Goal: Communication & Community: Answer question/provide support

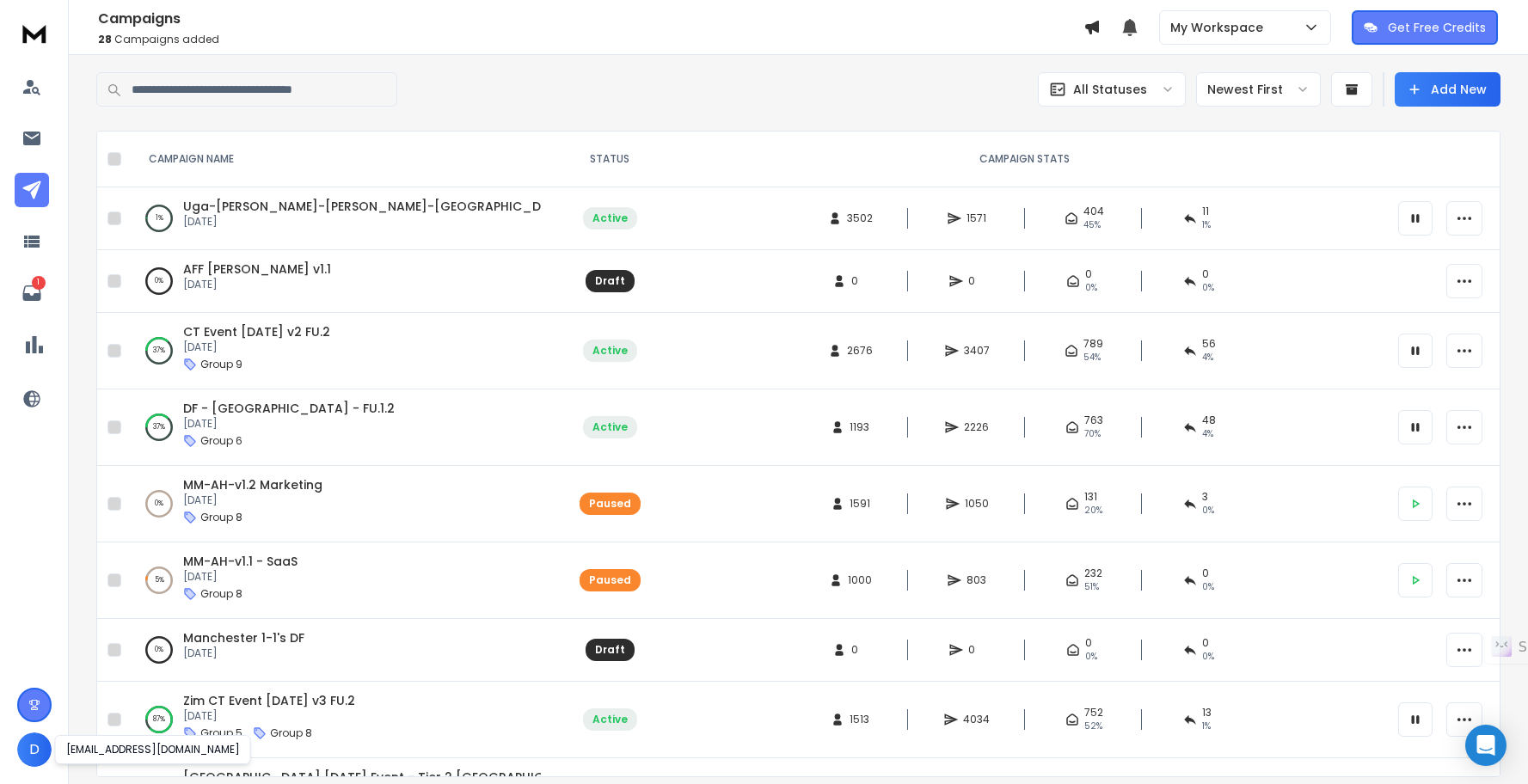
click at [20, 745] on span "D" at bounding box center [34, 749] width 35 height 35
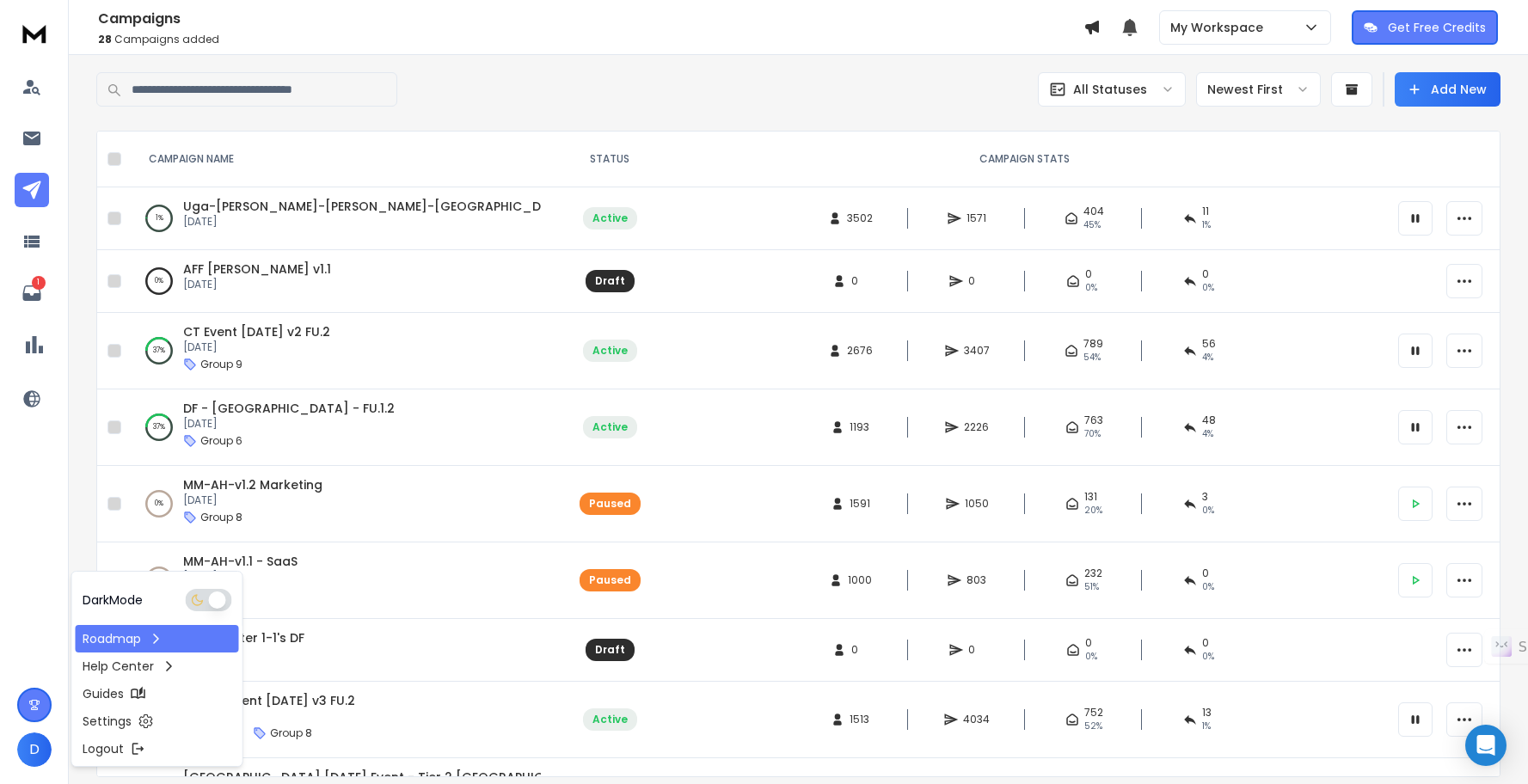
click at [205, 599] on button "button" at bounding box center [209, 599] width 46 height 22
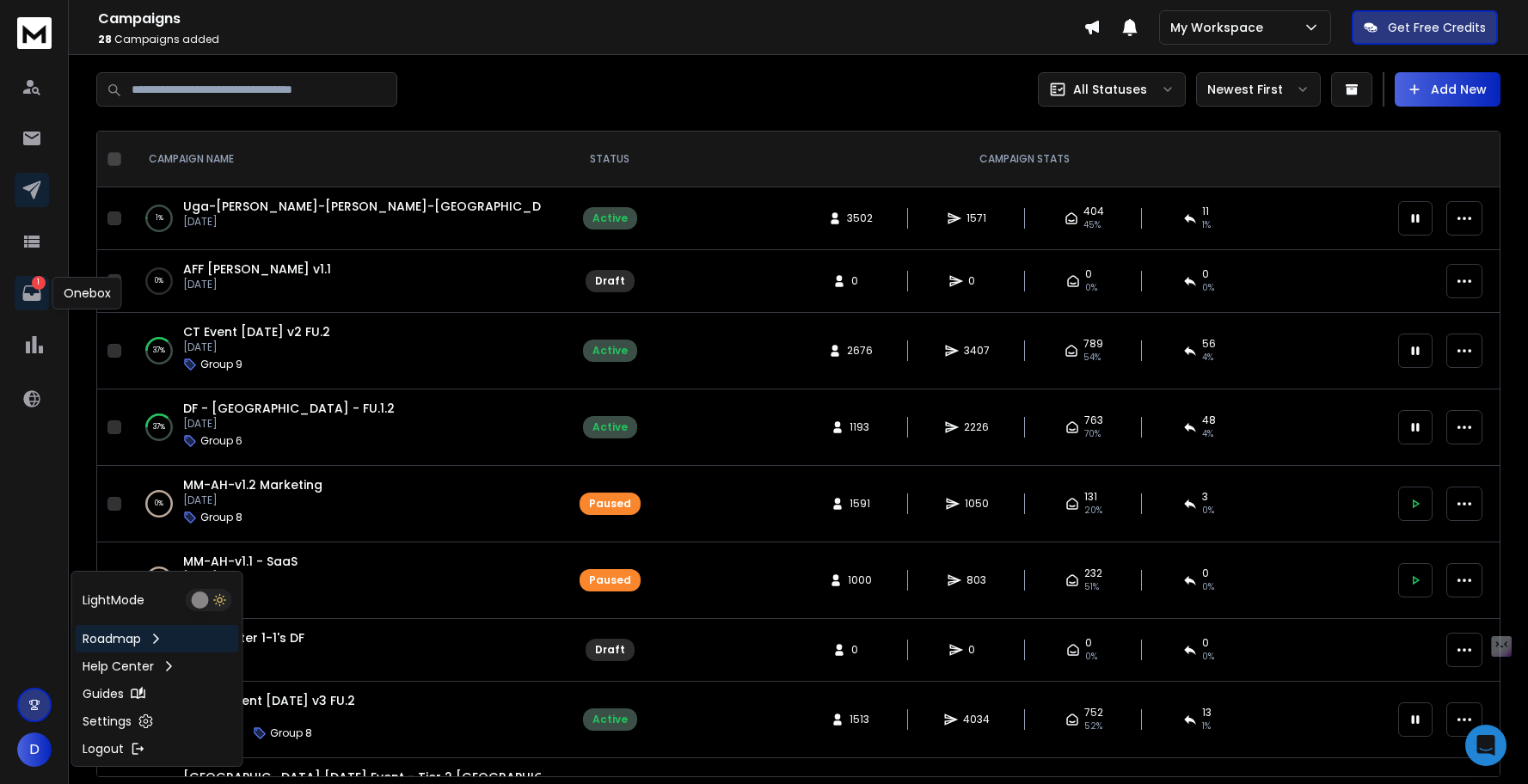
click at [38, 288] on p "1" at bounding box center [38, 282] width 13 height 13
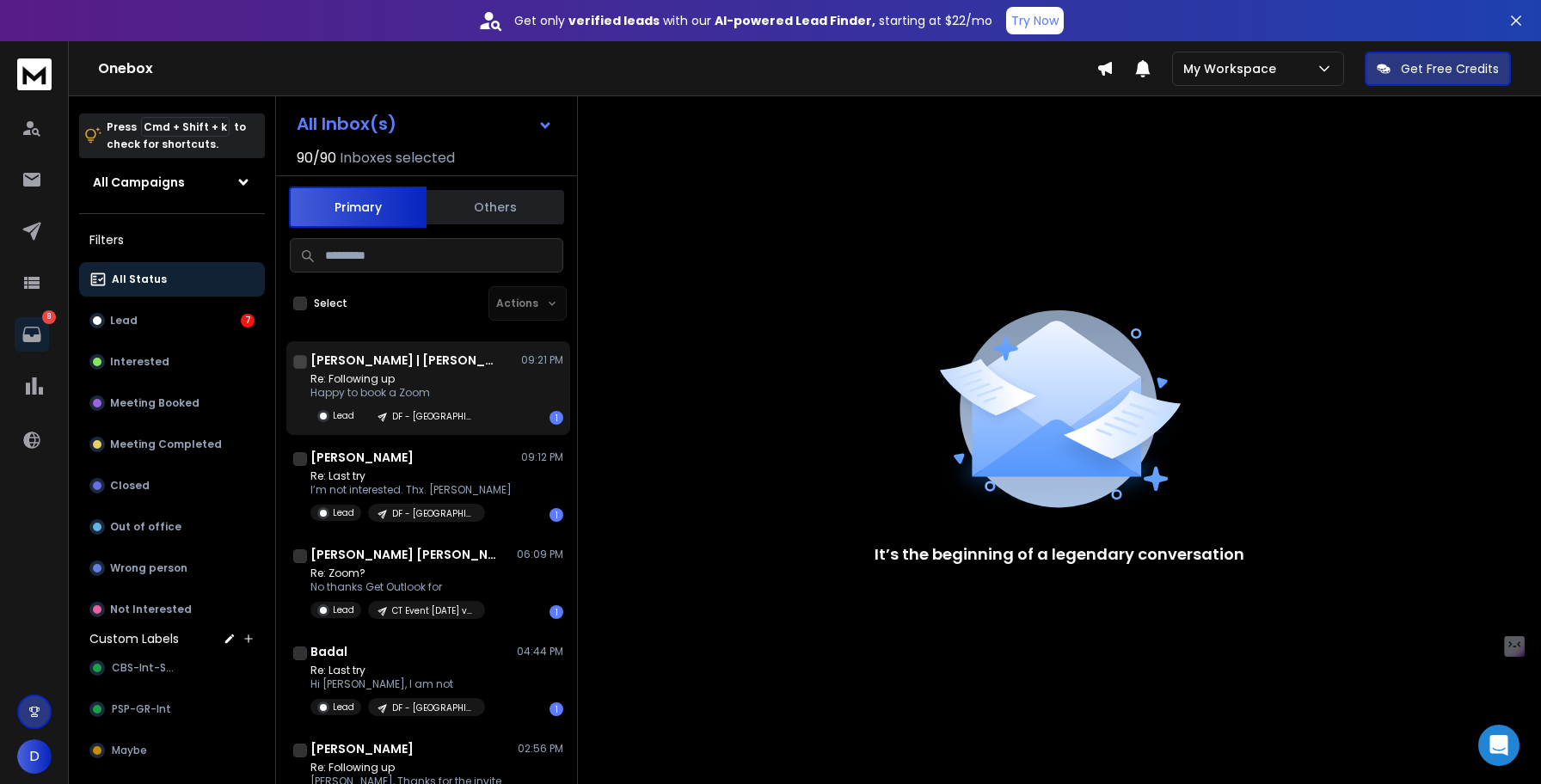
click at [437, 367] on h1 "[PERSON_NAME] | [PERSON_NAME]" at bounding box center [405, 360] width 189 height 17
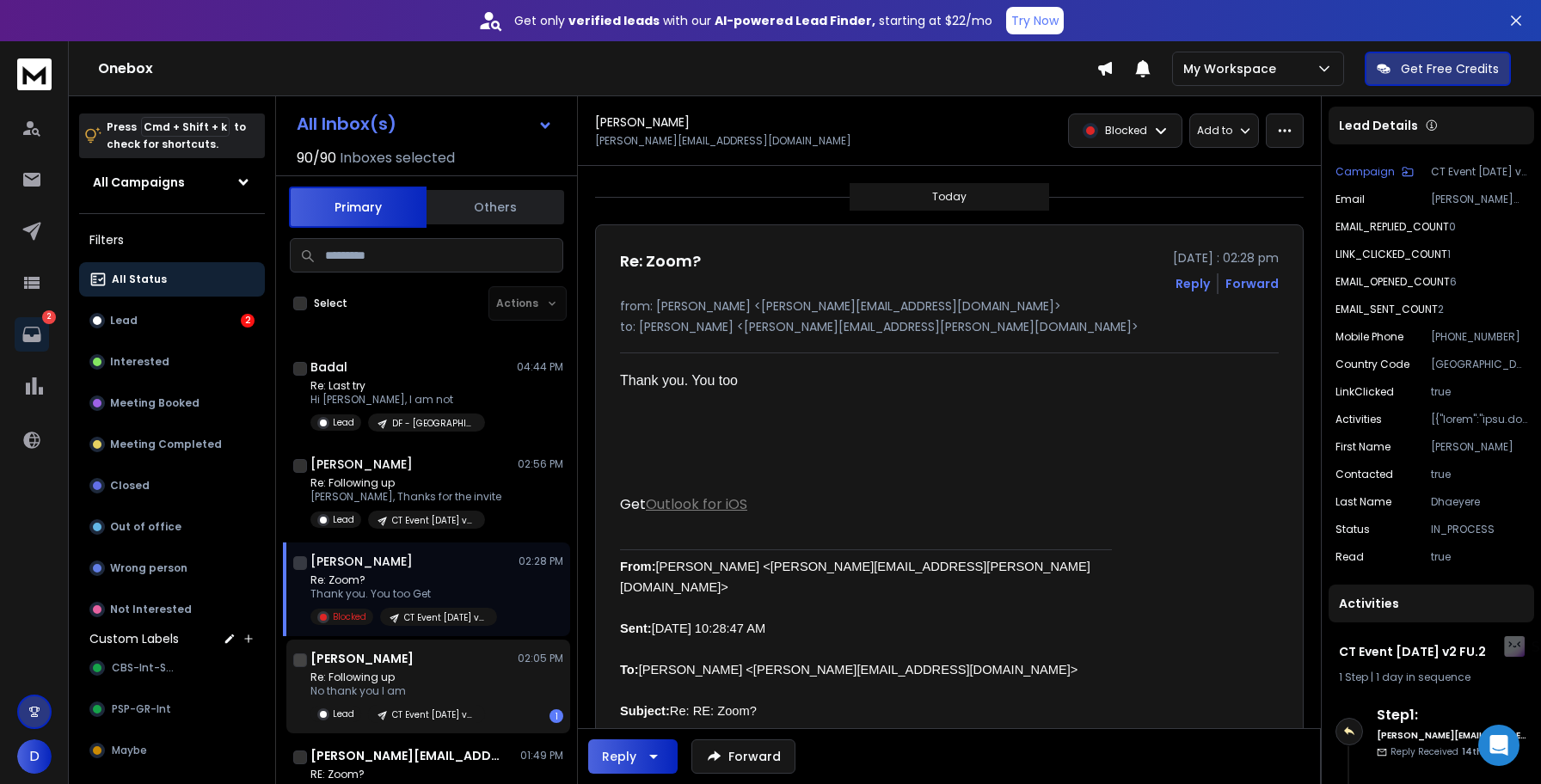
click at [434, 676] on p "Re: Following up" at bounding box center [397, 676] width 174 height 13
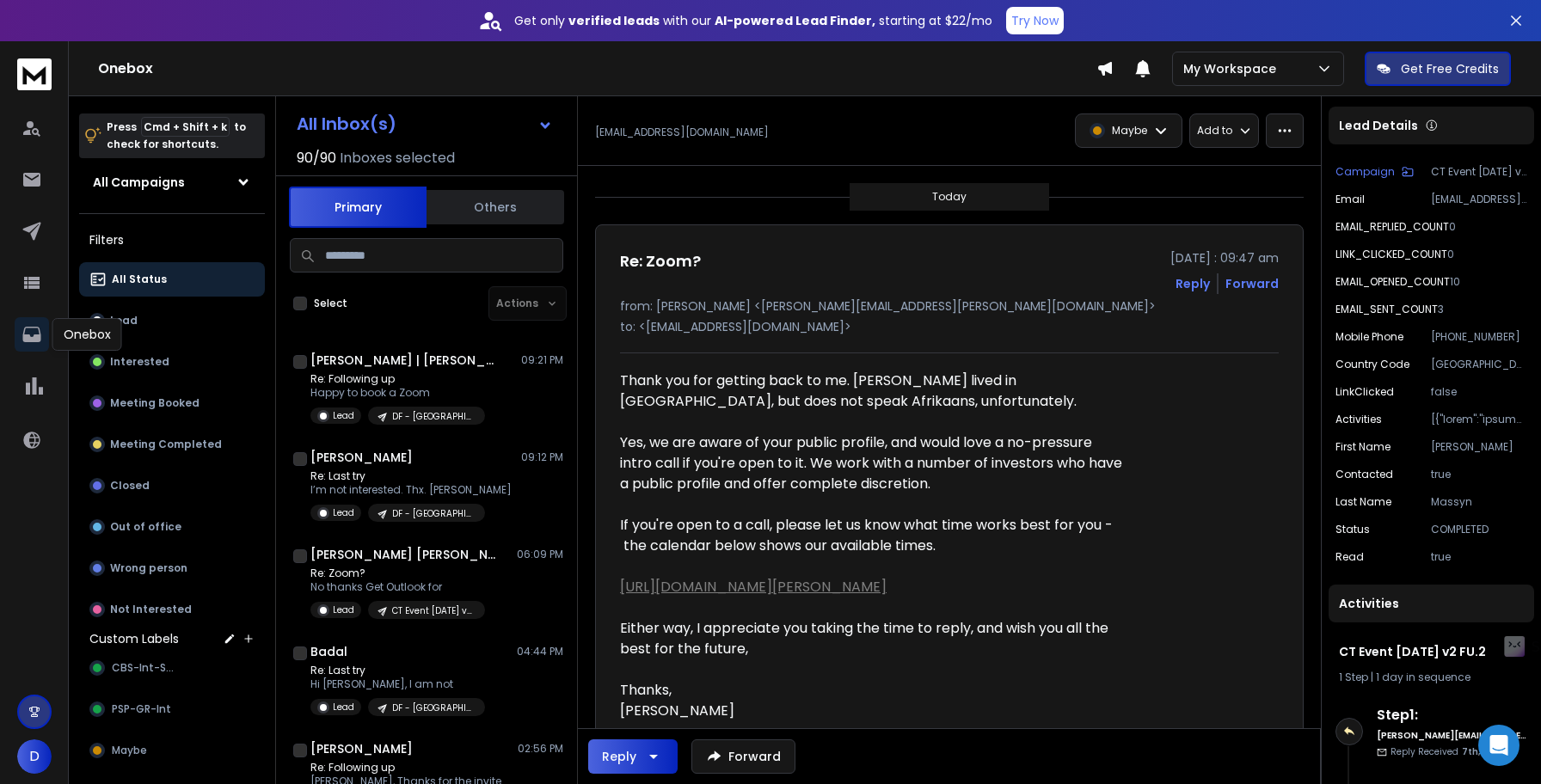
click at [35, 323] on link at bounding box center [31, 334] width 35 height 35
click at [1521, 20] on icon at bounding box center [1515, 20] width 15 height 15
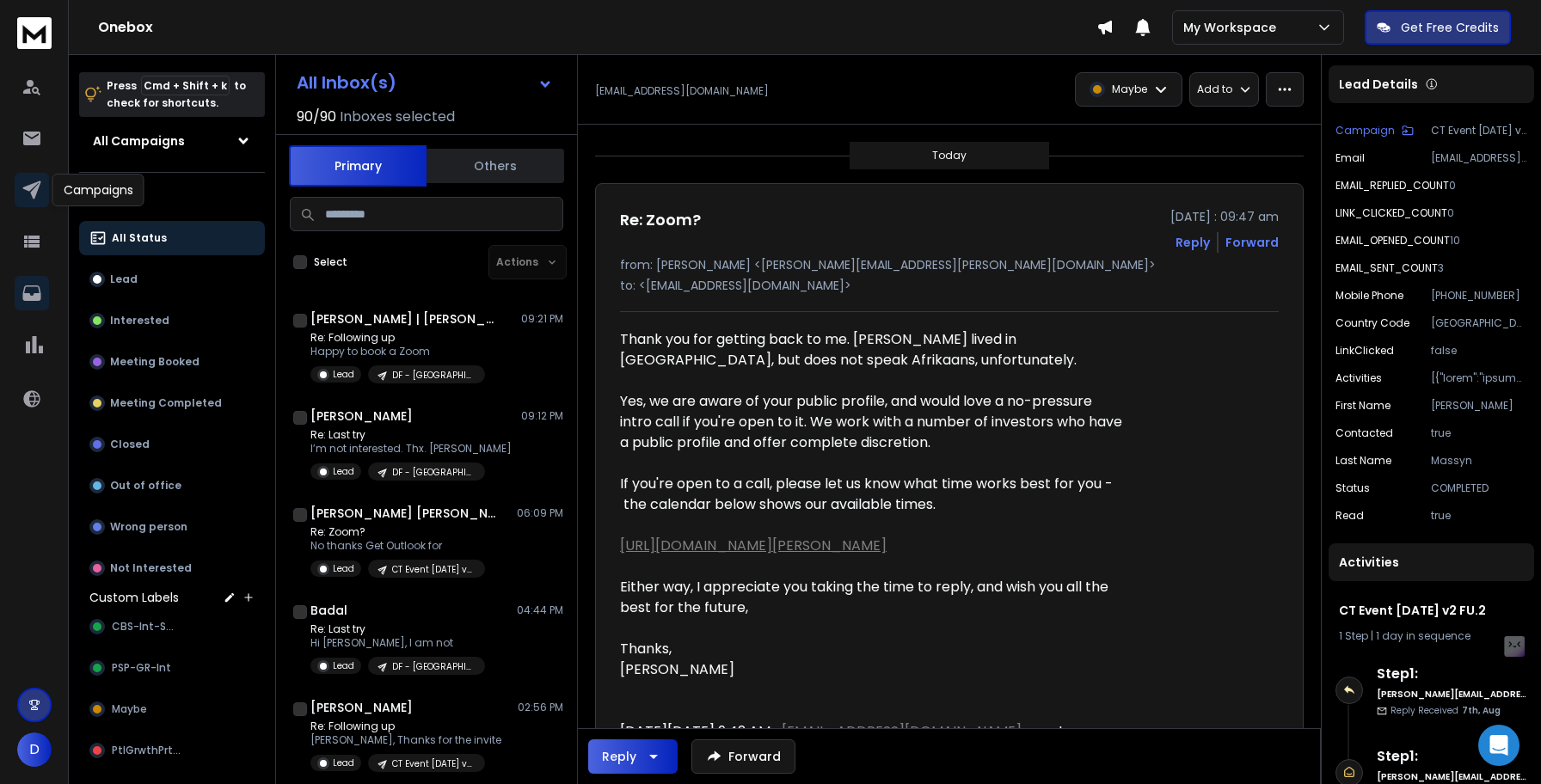
click at [42, 196] on link at bounding box center [31, 189] width 35 height 35
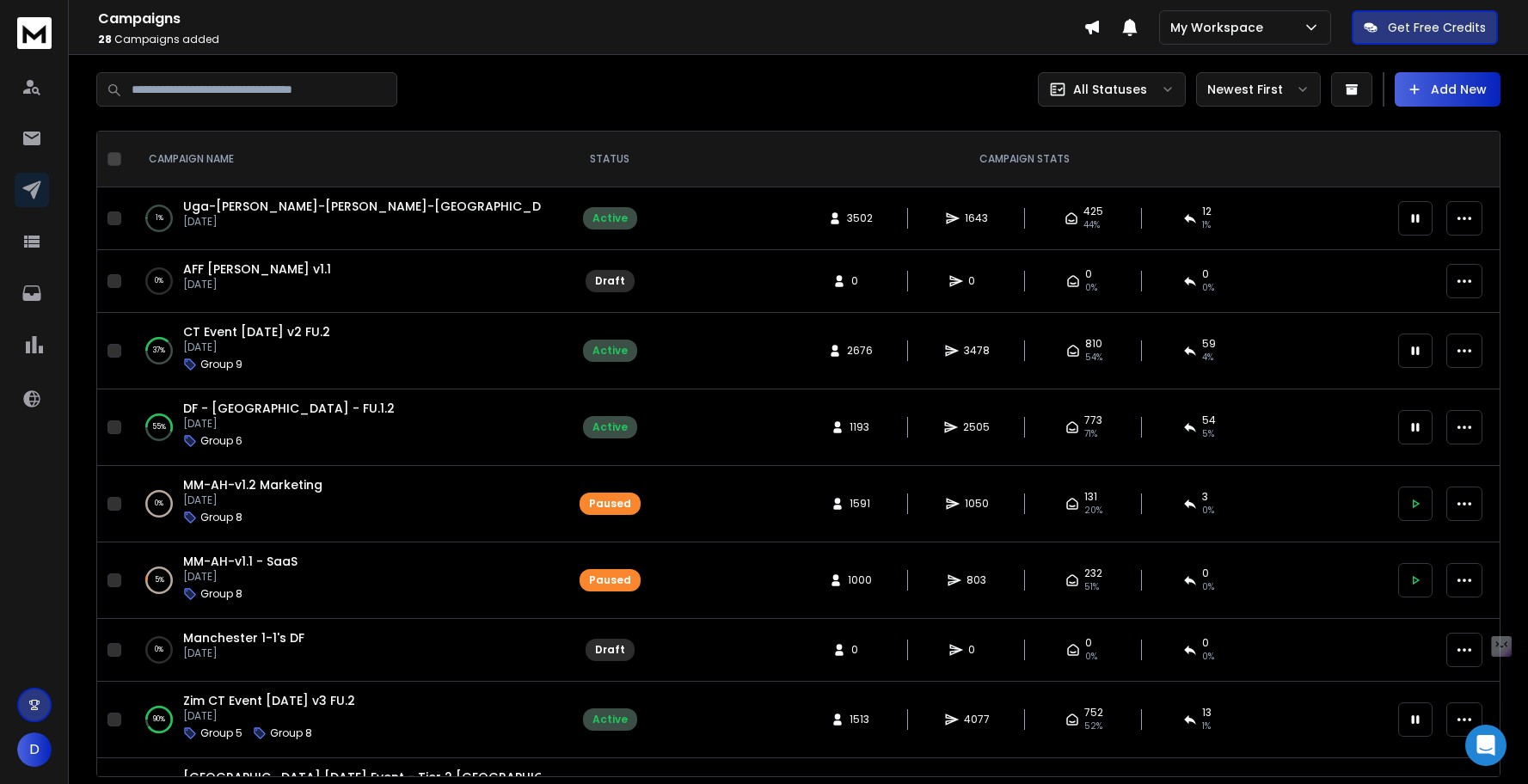
click at [44, 271] on div at bounding box center [34, 245] width 39 height 353
click at [14, 304] on link at bounding box center [31, 292] width 35 height 35
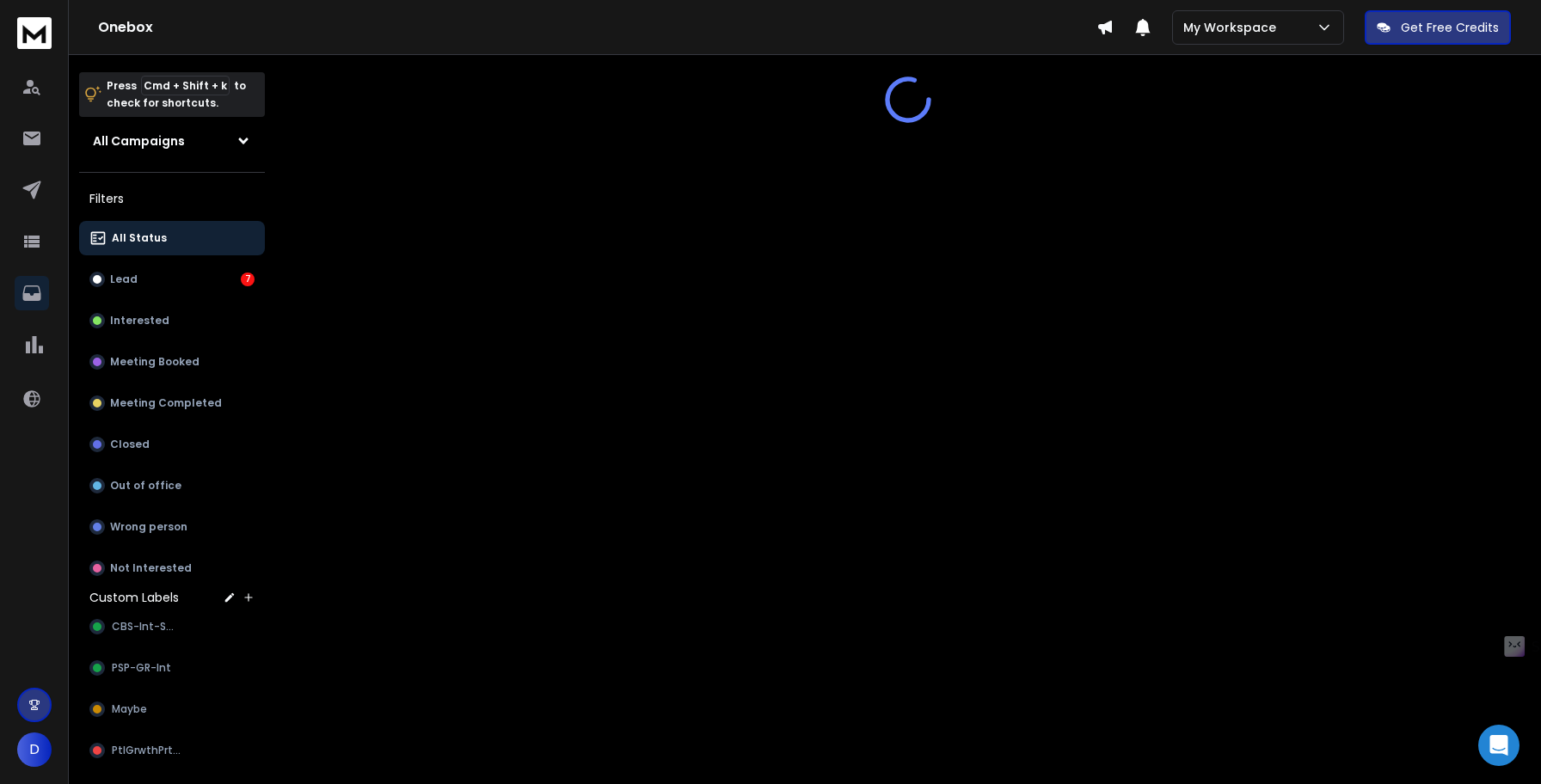
click at [14, 305] on link at bounding box center [31, 292] width 35 height 35
